Goal: Task Accomplishment & Management: Manage account settings

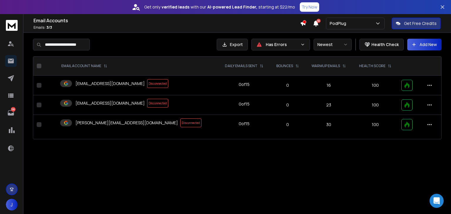
click at [79, 44] on input "**********" at bounding box center [61, 45] width 57 height 12
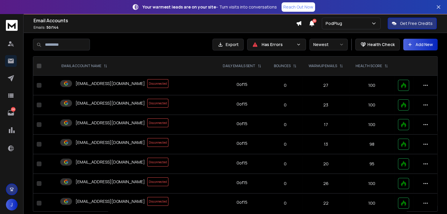
click at [266, 48] on div "Has Errors" at bounding box center [276, 45] width 59 height 12
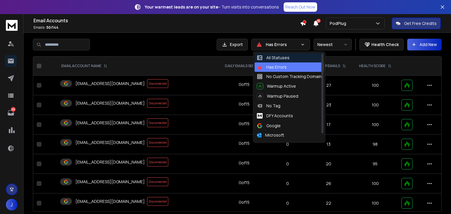
click at [272, 59] on div "All Statuses" at bounding box center [273, 58] width 33 height 6
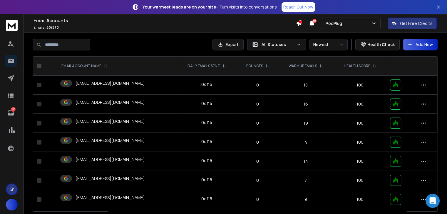
click at [284, 46] on p "All Statuses" at bounding box center [277, 45] width 32 height 6
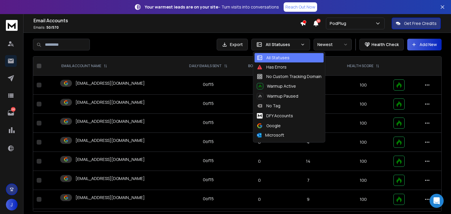
click at [162, 43] on div at bounding box center [123, 45] width 180 height 12
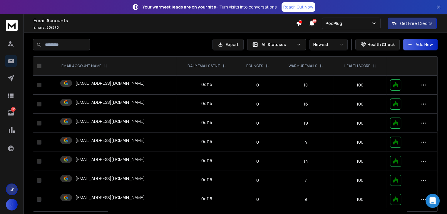
click at [90, 47] on input at bounding box center [61, 45] width 57 height 12
type input "*******"
click at [283, 43] on p "All Statuses" at bounding box center [277, 45] width 32 height 6
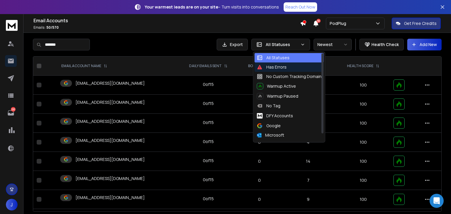
click at [280, 68] on div "Has Errors" at bounding box center [272, 67] width 30 height 6
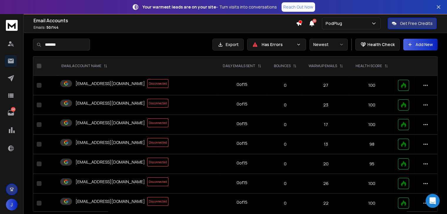
click at [277, 46] on p "Has Errors" at bounding box center [277, 45] width 32 height 6
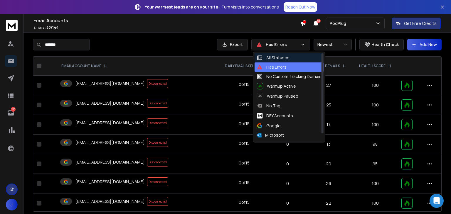
click at [277, 58] on div "All Statuses" at bounding box center [273, 58] width 33 height 6
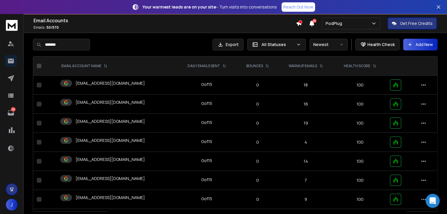
click at [267, 50] on div "All Statuses" at bounding box center [276, 45] width 59 height 12
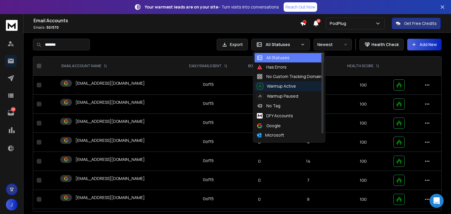
click at [281, 88] on div "Warmup Active" at bounding box center [276, 86] width 39 height 6
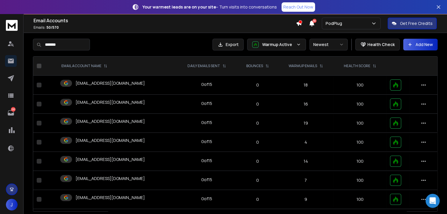
click at [271, 46] on p "Warmup Active" at bounding box center [278, 45] width 32 height 6
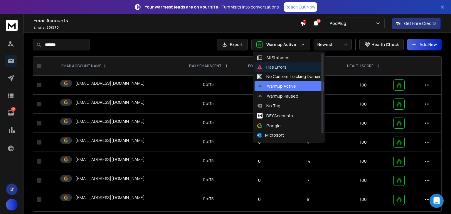
click at [275, 67] on div "Has Errors" at bounding box center [272, 67] width 30 height 6
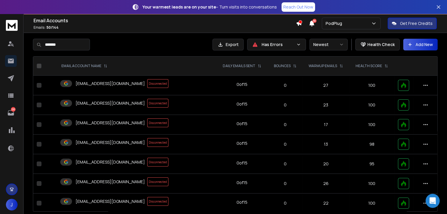
click at [79, 47] on input "*******" at bounding box center [61, 45] width 57 height 12
click at [276, 46] on p "Has Errors" at bounding box center [277, 45] width 32 height 6
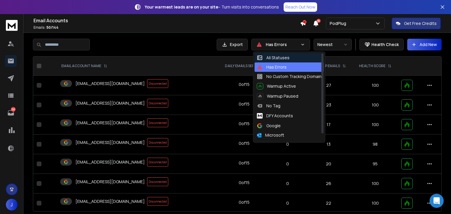
click at [281, 58] on div "All Statuses" at bounding box center [273, 58] width 33 height 6
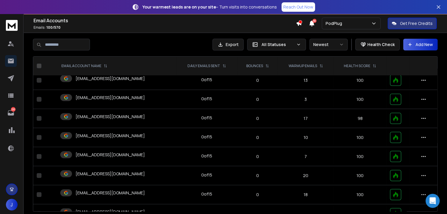
scroll to position [1782, 0]
